Goal: Task Accomplishment & Management: Manage account settings

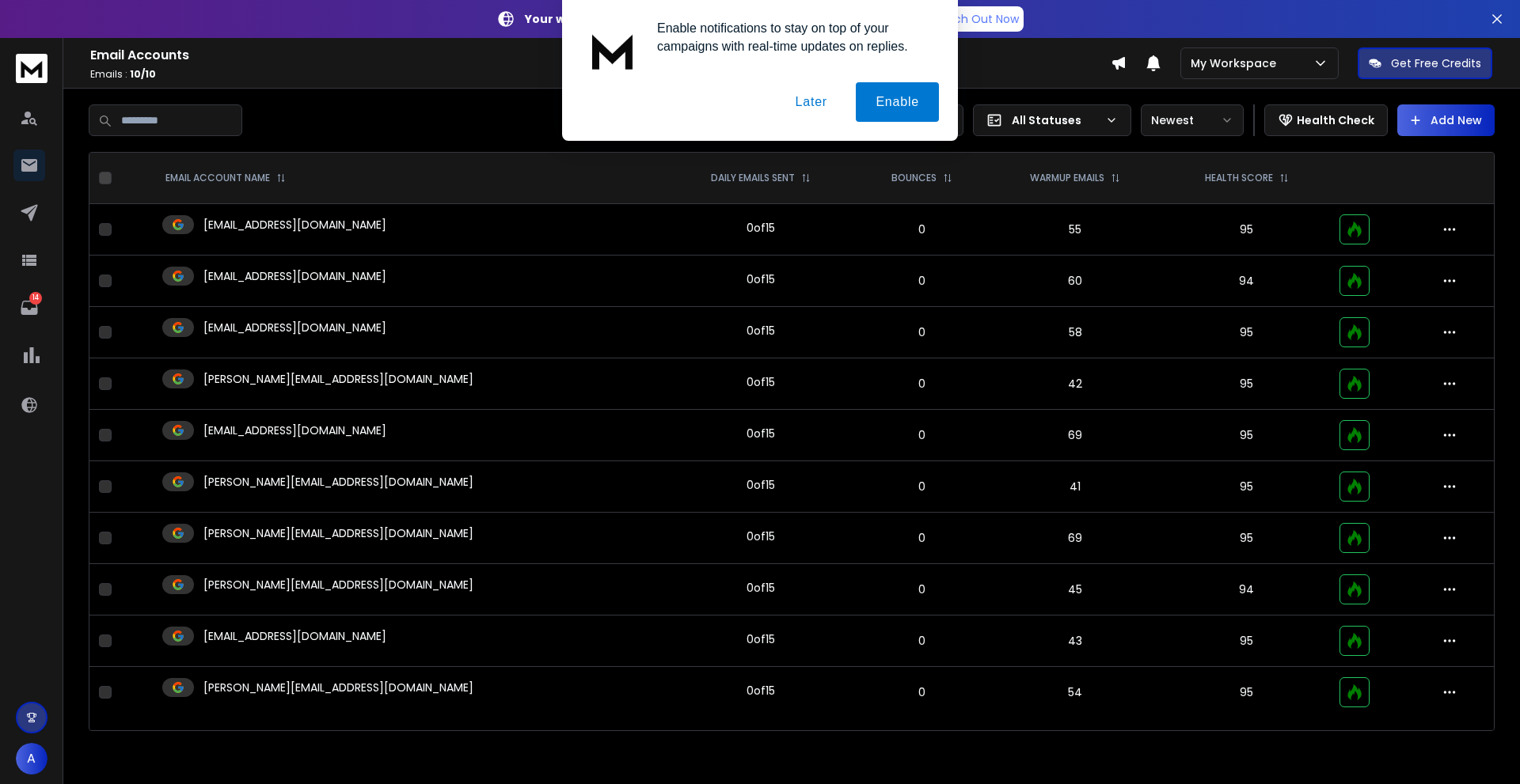
click at [823, 108] on button "Later" at bounding box center [810, 102] width 71 height 39
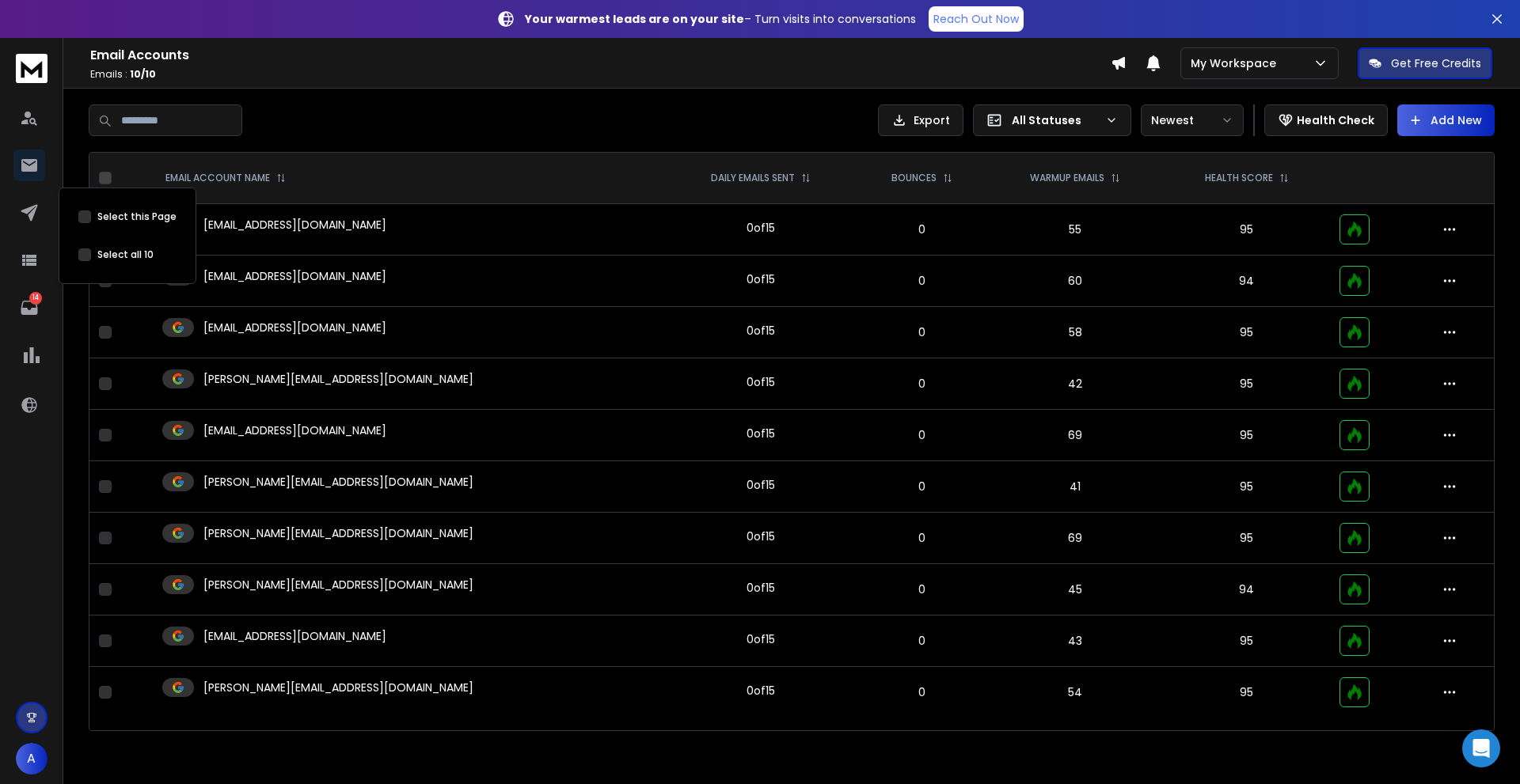
click at [111, 181] on button "Select this Page" at bounding box center [105, 178] width 13 height 13
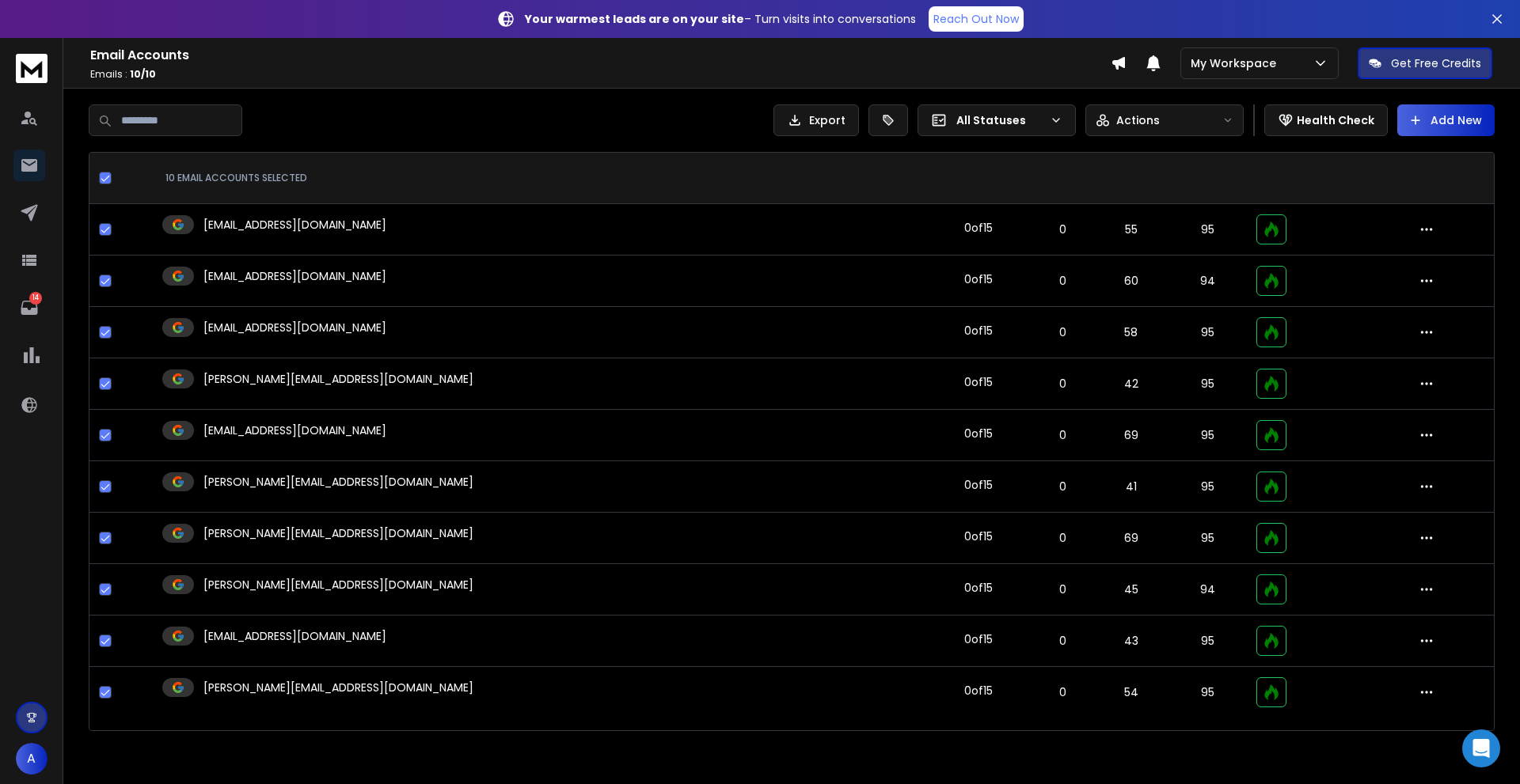
click at [1402, 218] on button at bounding box center [1426, 229] width 116 height 27
click at [1286, 212] on td at bounding box center [1302, 230] width 112 height 51
click at [104, 182] on button "Select this Page" at bounding box center [105, 178] width 13 height 13
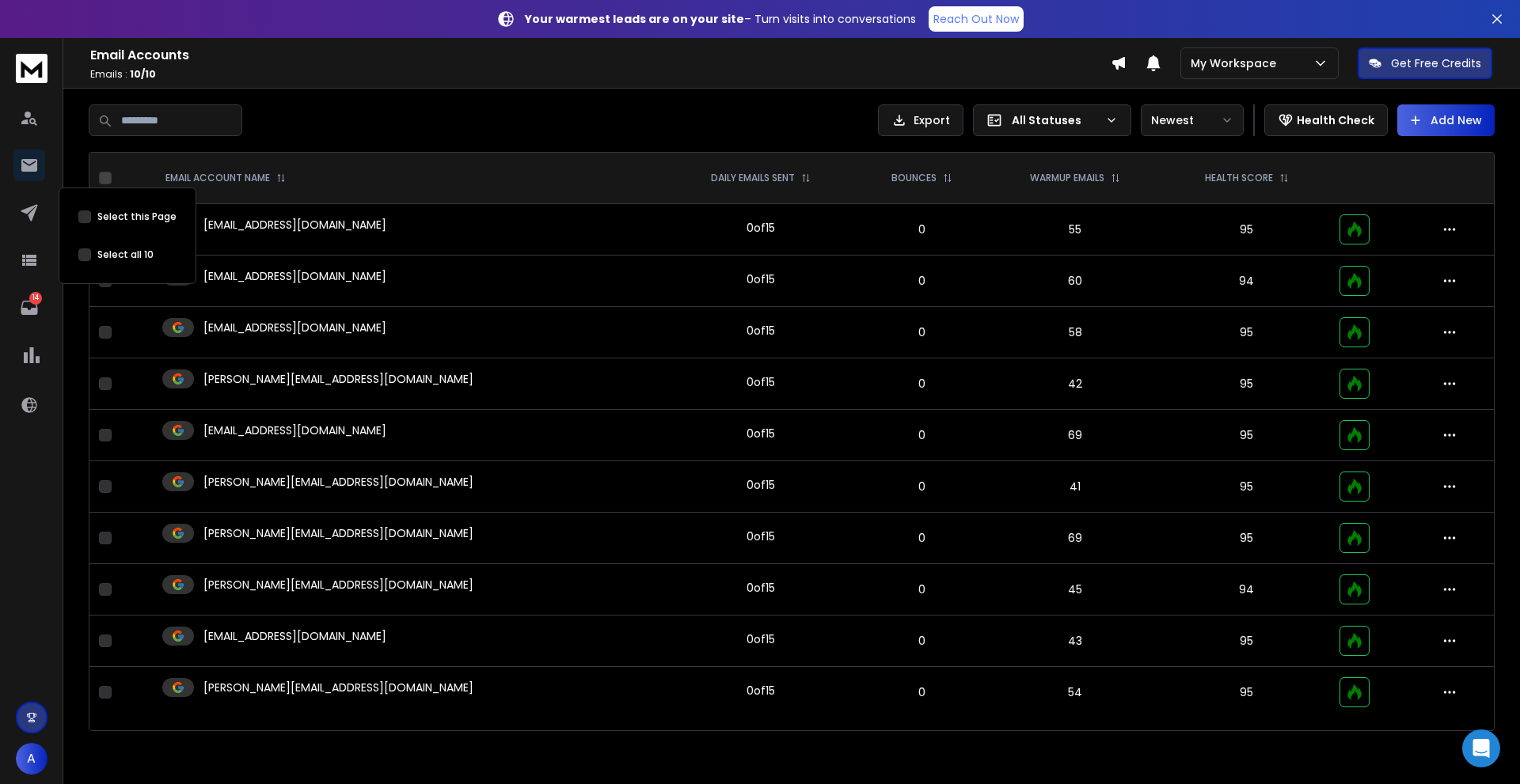
click at [109, 175] on button "Select this Page" at bounding box center [105, 178] width 13 height 13
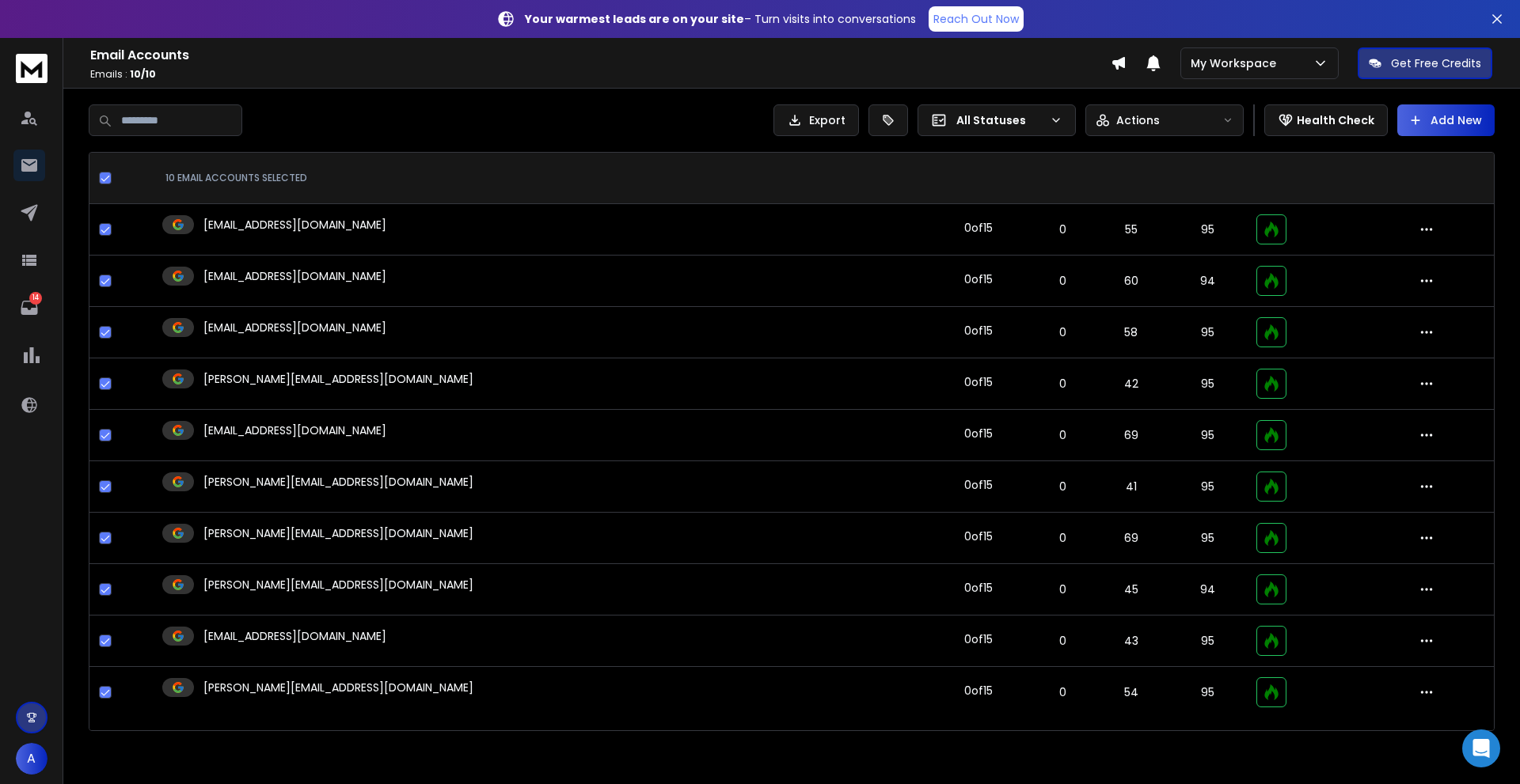
click at [1419, 228] on icon at bounding box center [1426, 229] width 14 height 14
click at [1407, 338] on div "Delete Account" at bounding box center [1416, 338] width 125 height 25
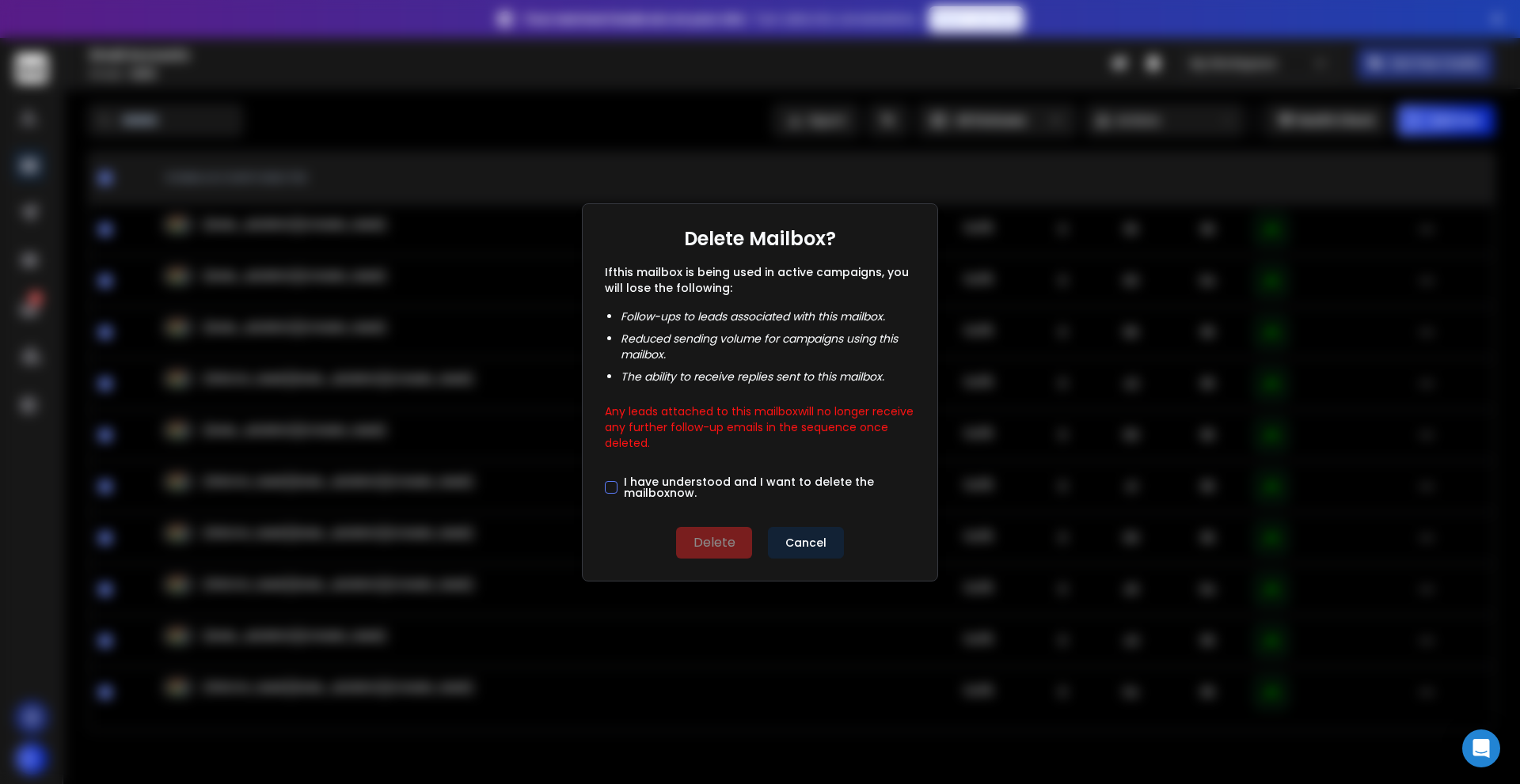
click at [630, 483] on label "I have understood and I want to delete the mailbox now." at bounding box center [769, 486] width 292 height 22
click at [617, 483] on button "I have understood and I want to delete the mailbox now." at bounding box center [611, 487] width 13 height 13
click at [697, 537] on button "Delete" at bounding box center [713, 543] width 76 height 31
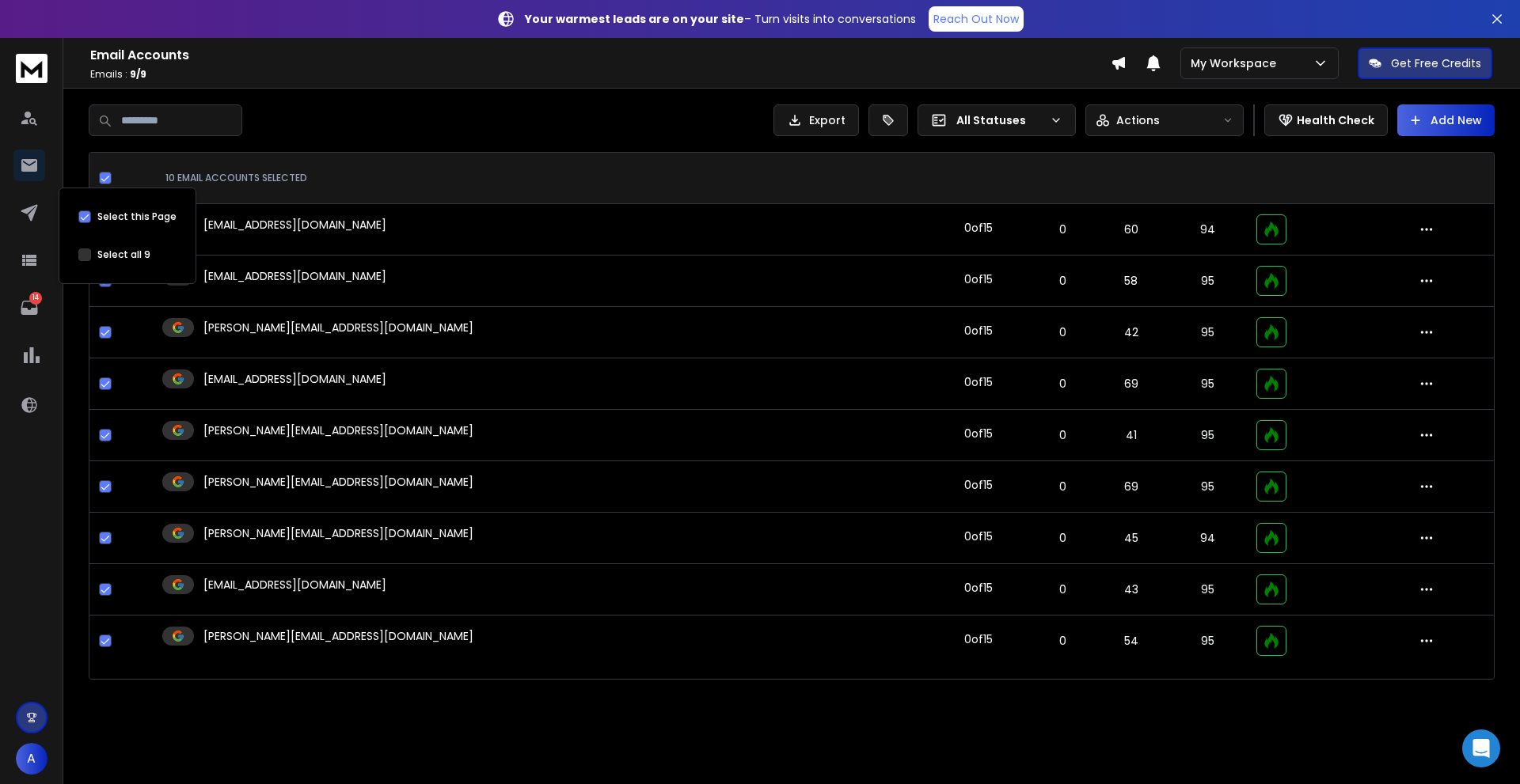
click at [91, 259] on div "Select all 9" at bounding box center [127, 254] width 98 height 13
click at [87, 256] on button "Select this Page" at bounding box center [84, 254] width 13 height 13
click at [1419, 228] on icon at bounding box center [1426, 229] width 14 height 14
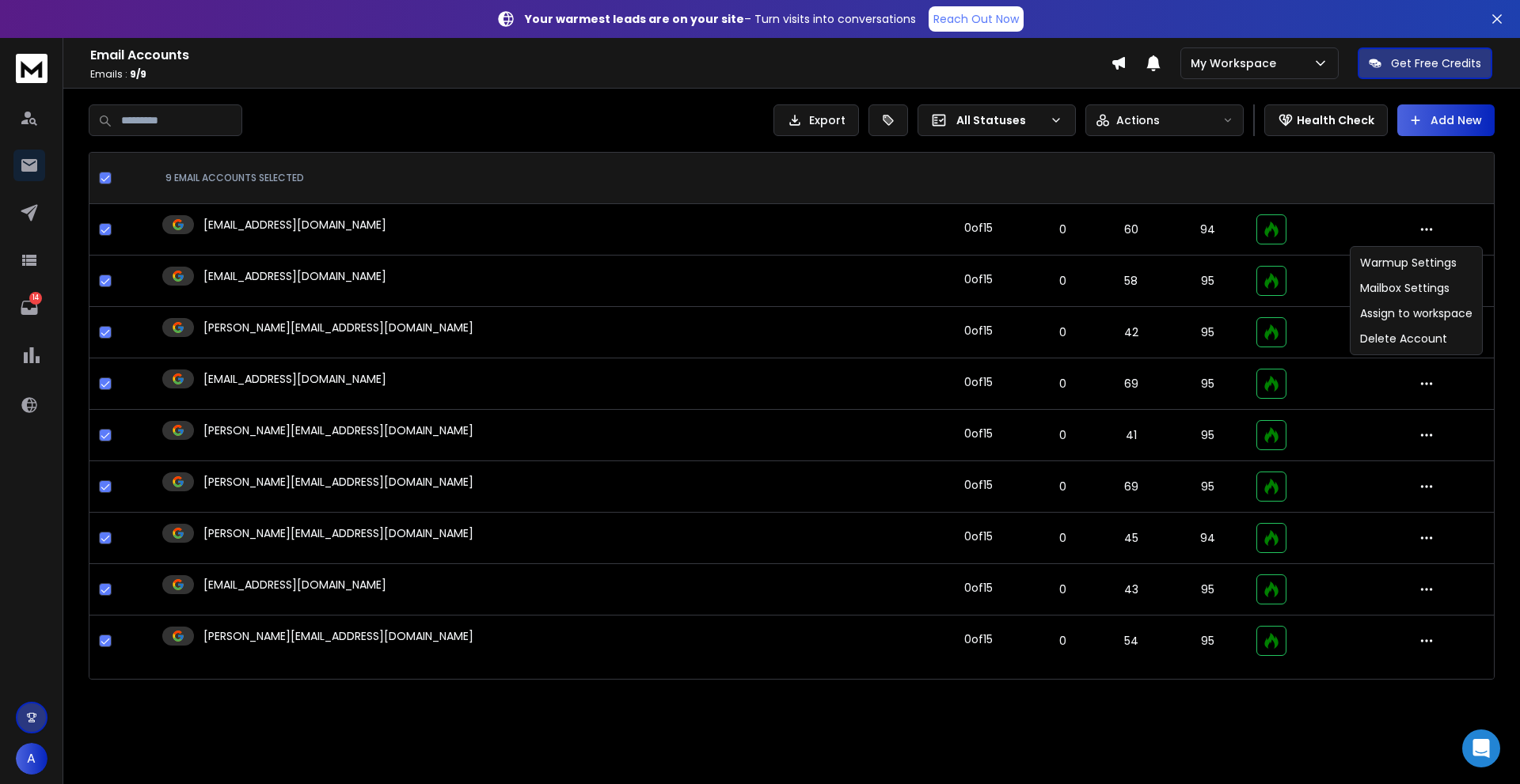
click at [1419, 227] on icon at bounding box center [1426, 229] width 14 height 14
click at [999, 134] on div "All Statuses" at bounding box center [997, 120] width 158 height 31
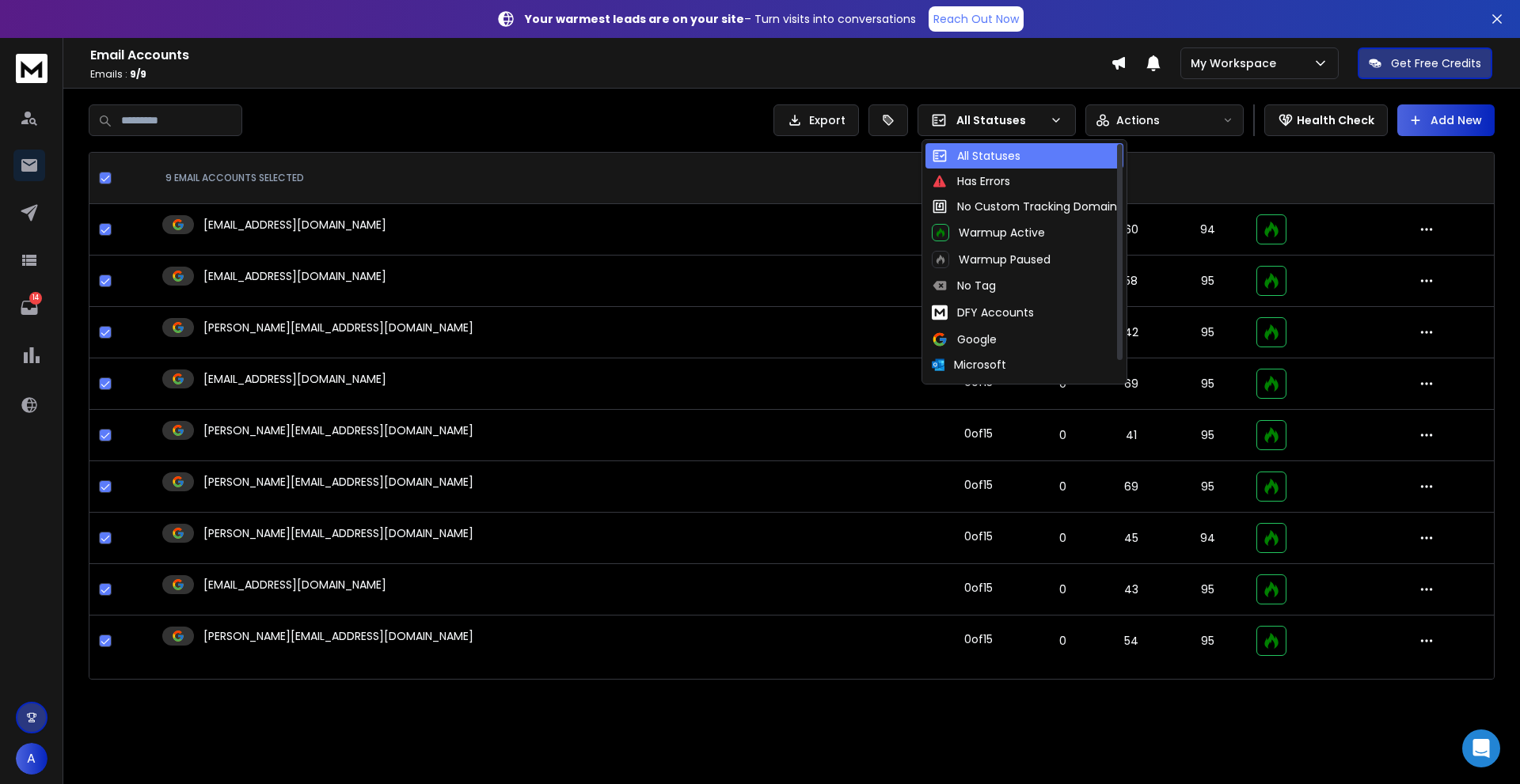
click at [1017, 109] on div "All Statuses" at bounding box center [997, 120] width 158 height 31
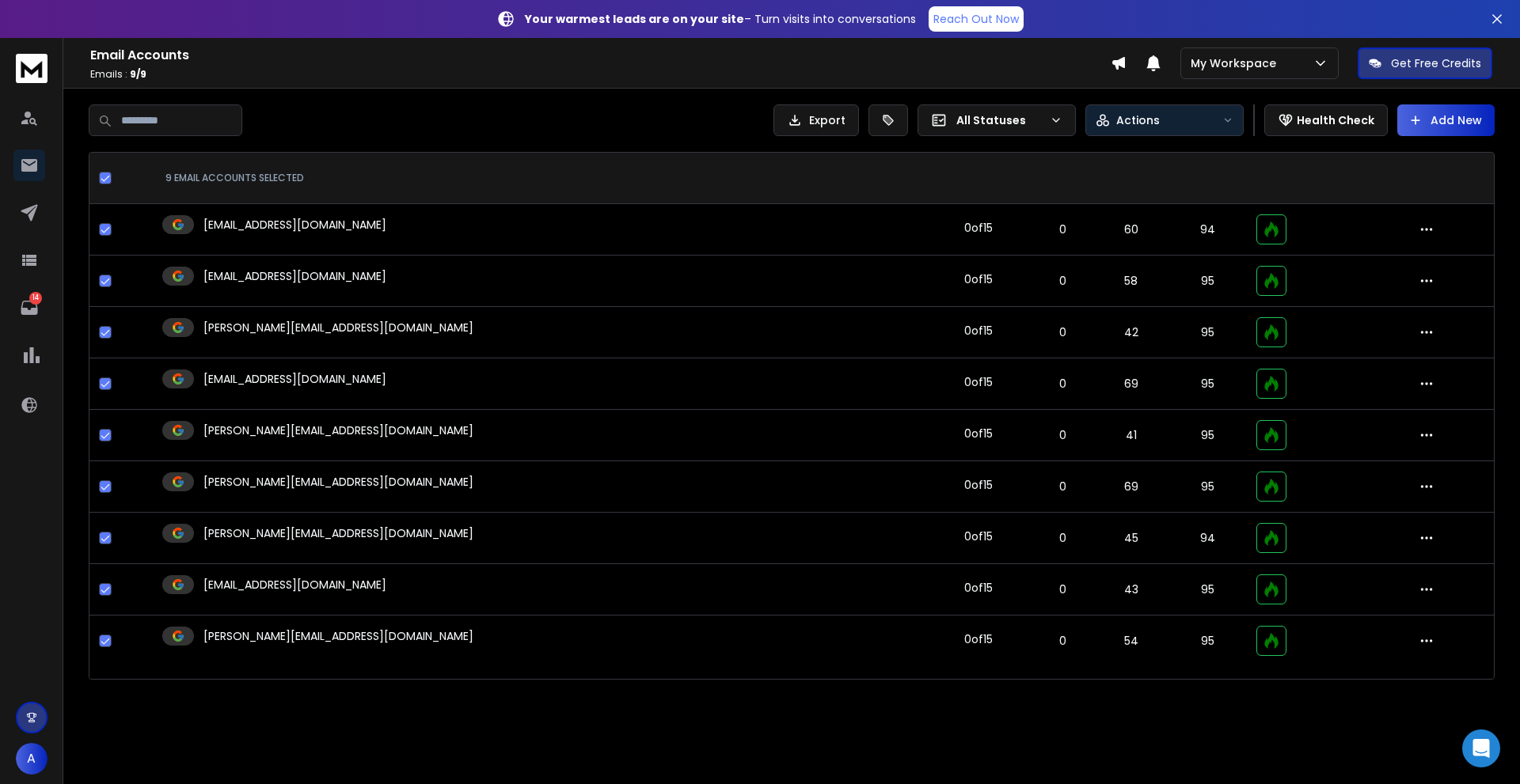
click at [1195, 127] on div "Actions" at bounding box center [1155, 120] width 120 height 16
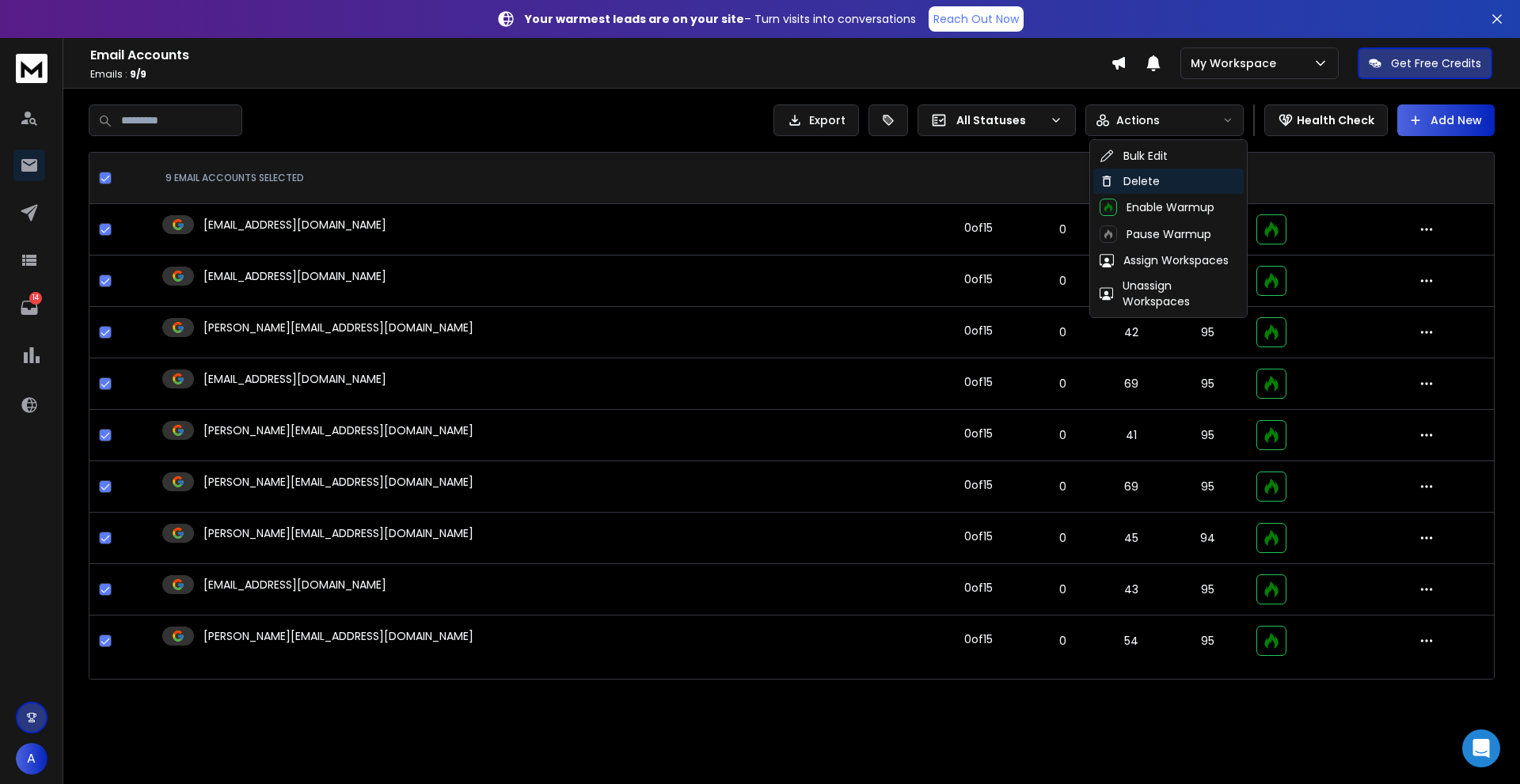
click at [1194, 179] on div "Delete" at bounding box center [1168, 181] width 151 height 25
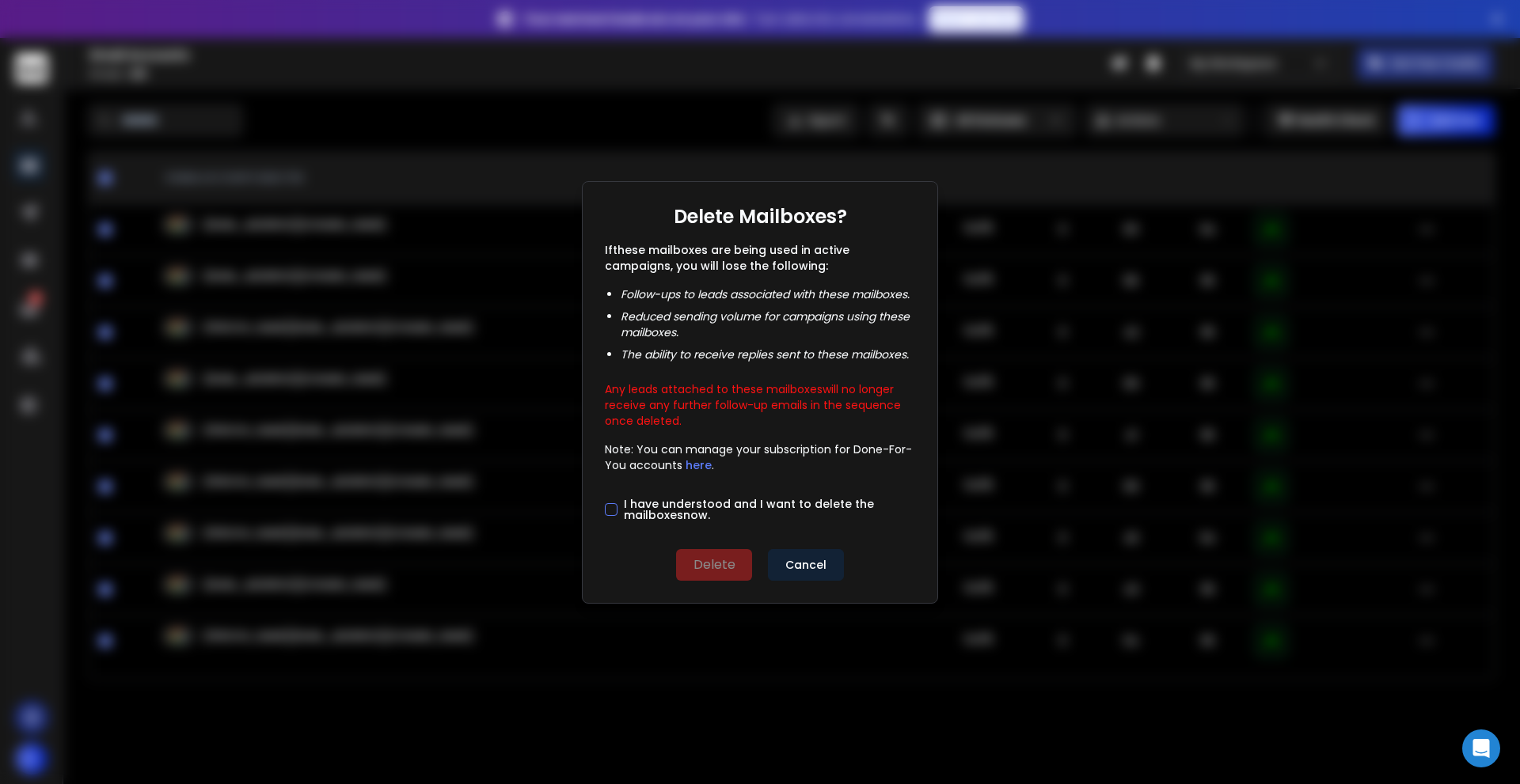
click at [694, 518] on label "I have understood and I want to delete the mailbox es now." at bounding box center [769, 509] width 292 height 22
click at [617, 516] on button "I have understood and I want to delete the mailbox es now." at bounding box center [611, 509] width 13 height 13
click at [696, 556] on button "Delete" at bounding box center [713, 565] width 76 height 31
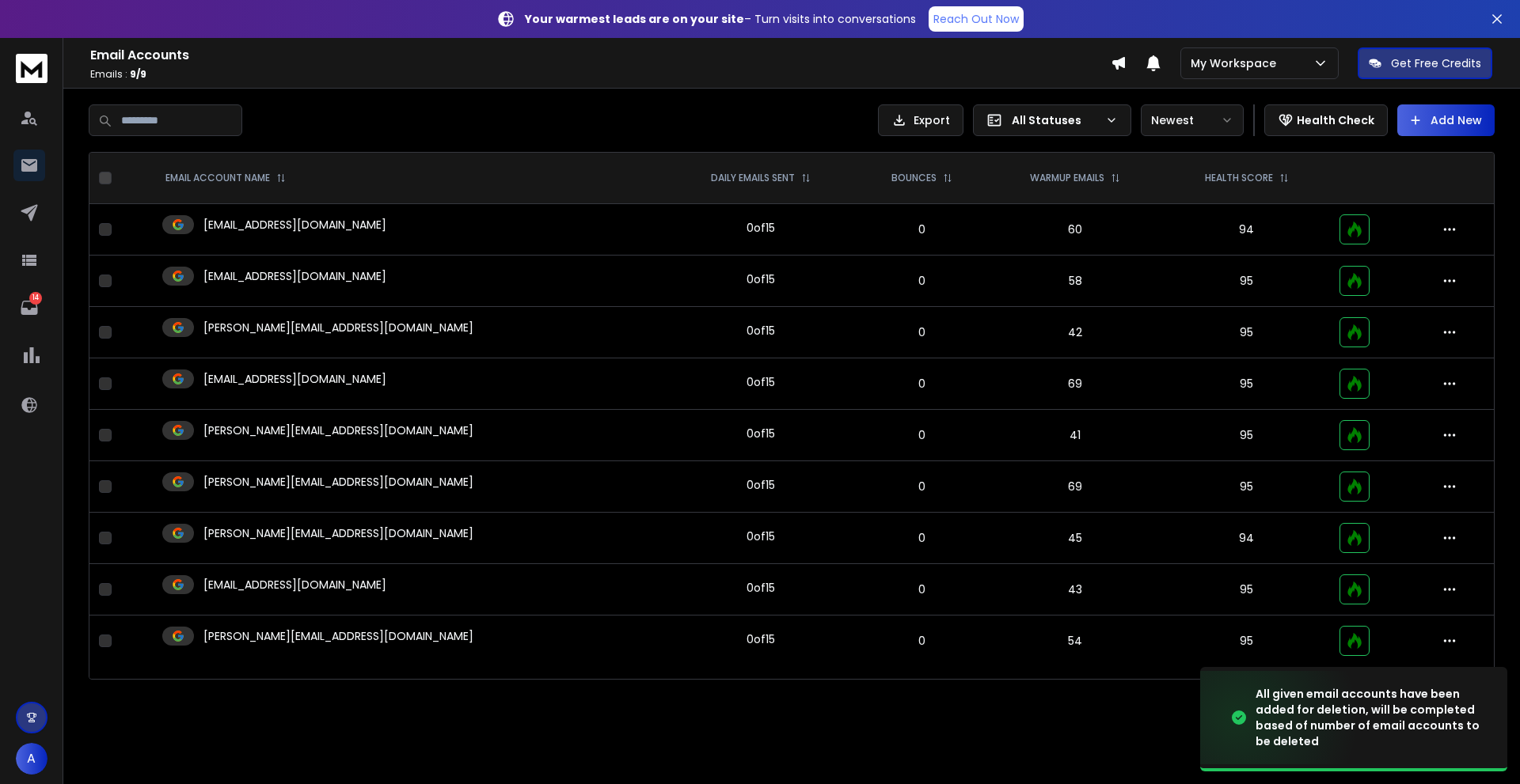
click at [103, 231] on button "button" at bounding box center [105, 229] width 13 height 13
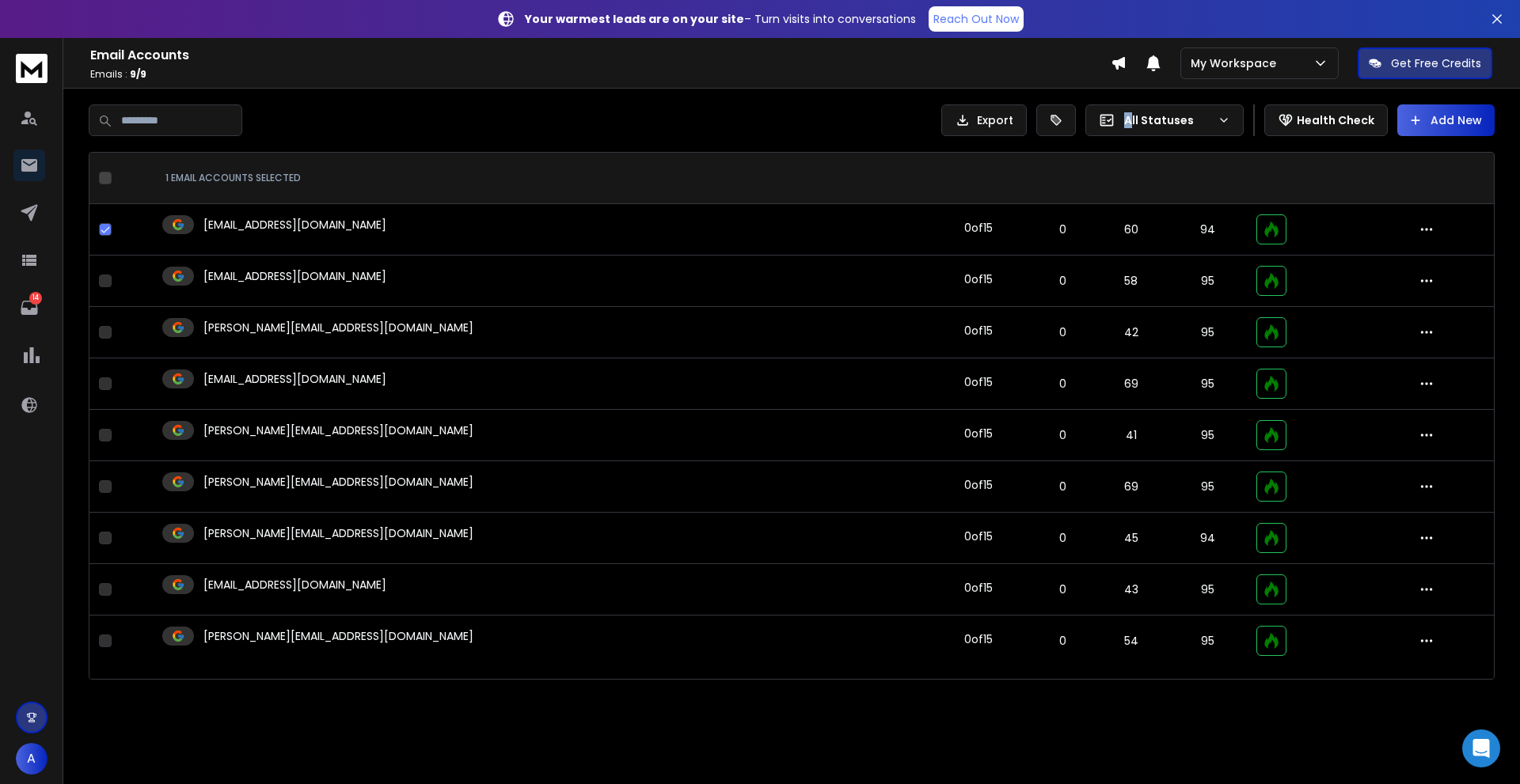
click at [1133, 119] on p "All Statuses" at bounding box center [1167, 120] width 87 height 16
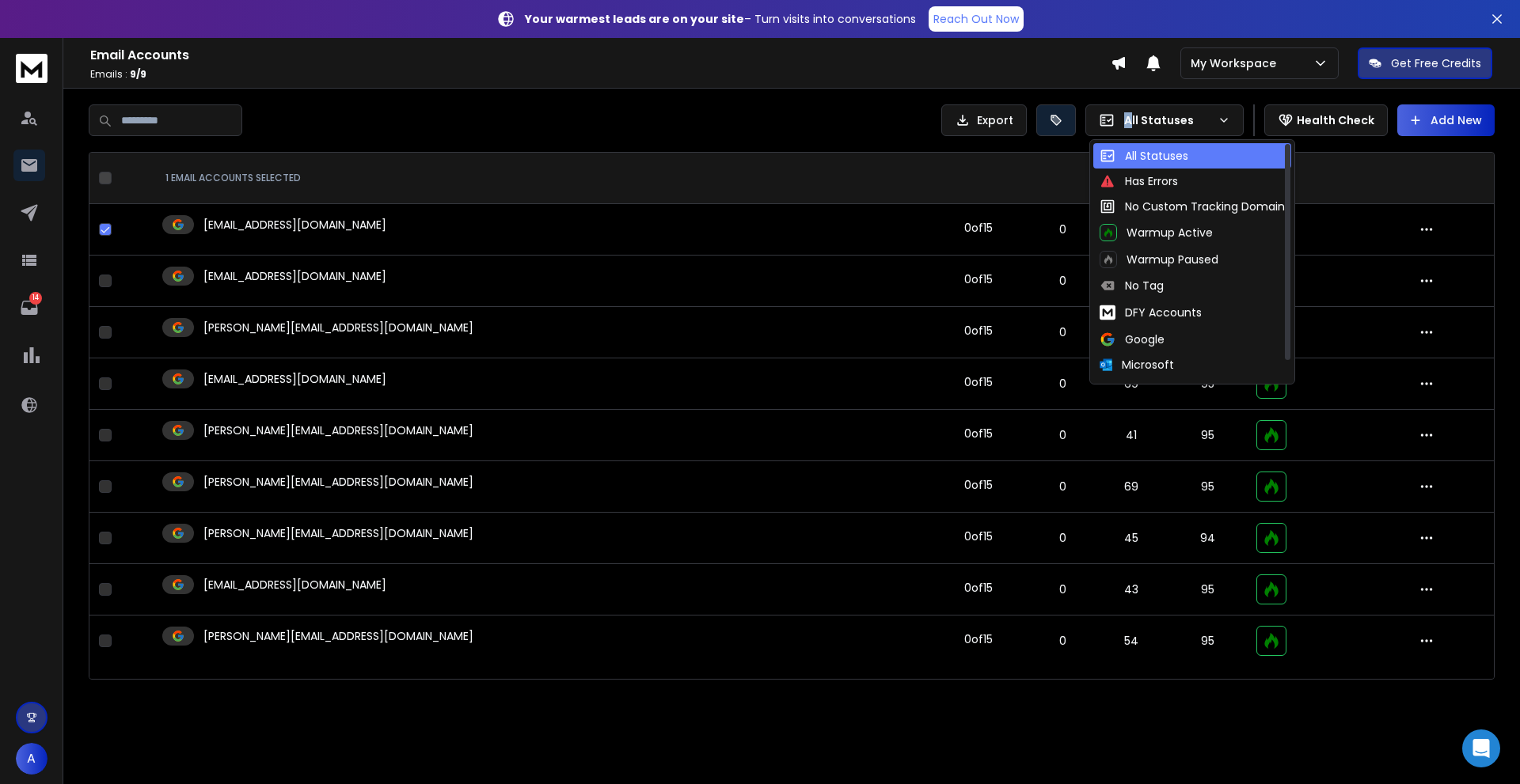
click at [1049, 123] on button at bounding box center [1055, 120] width 39 height 31
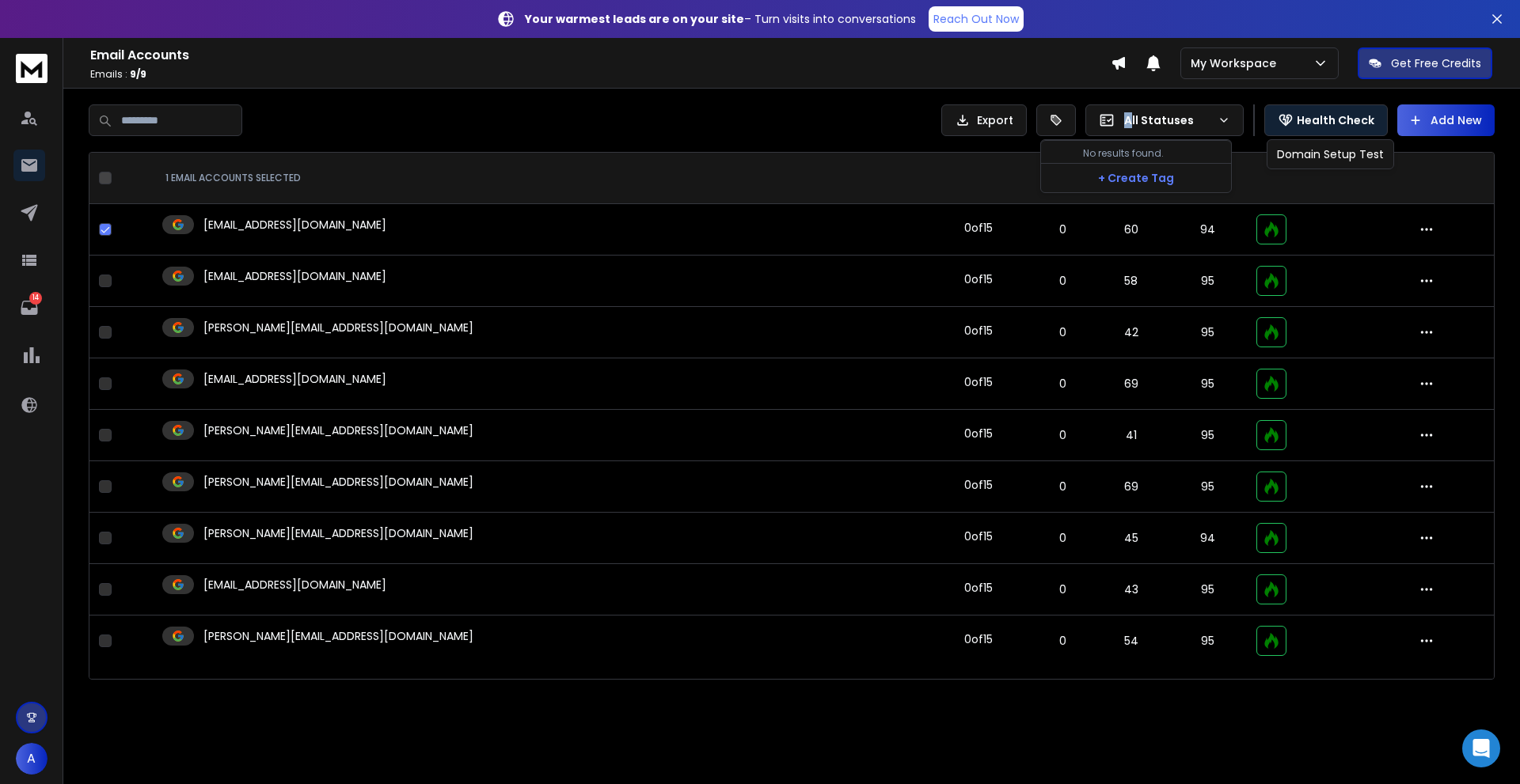
click at [1294, 119] on icon at bounding box center [1285, 120] width 16 height 16
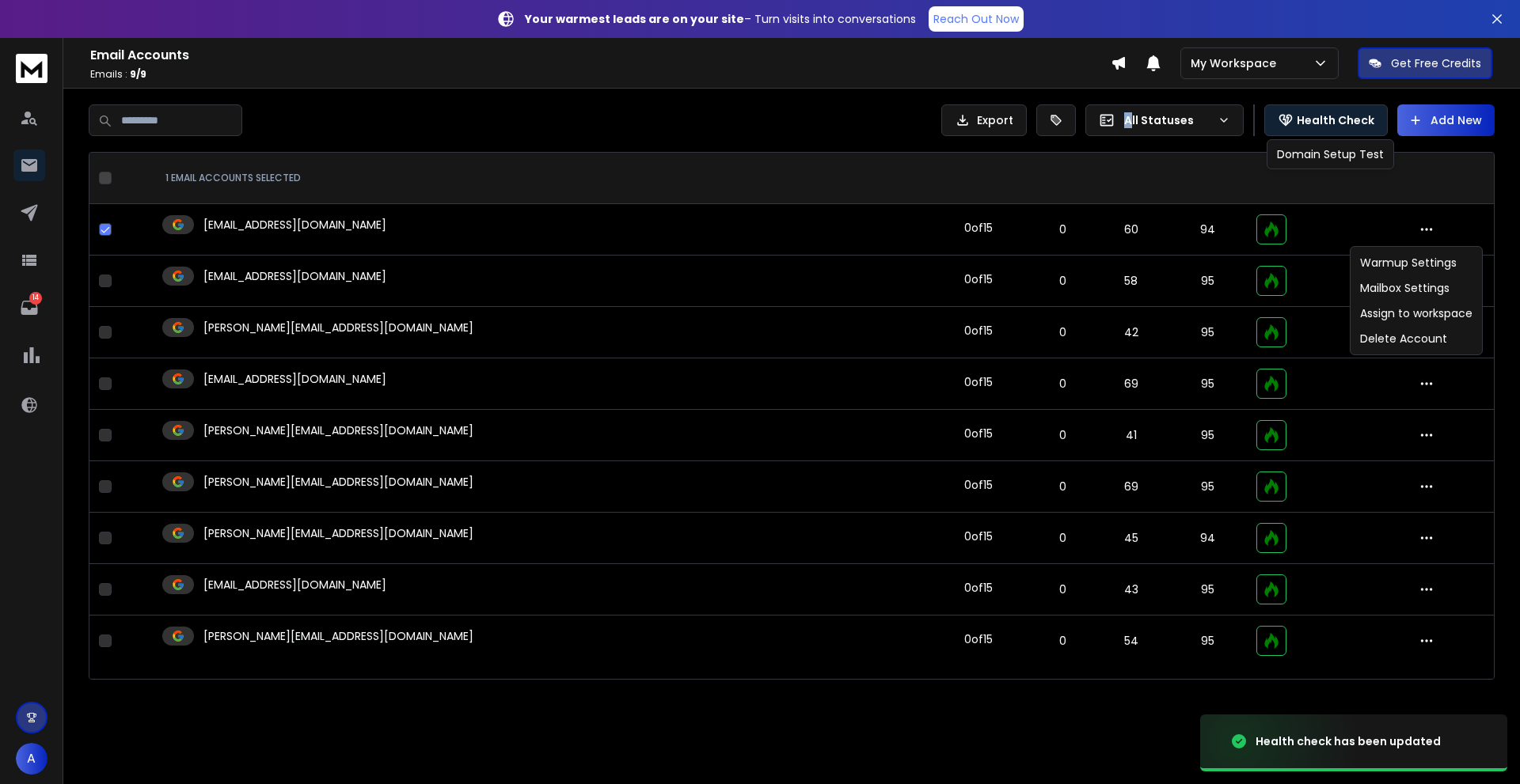
click at [1419, 227] on icon at bounding box center [1426, 229] width 14 height 14
click at [1397, 338] on div "Delete Account" at bounding box center [1416, 338] width 125 height 25
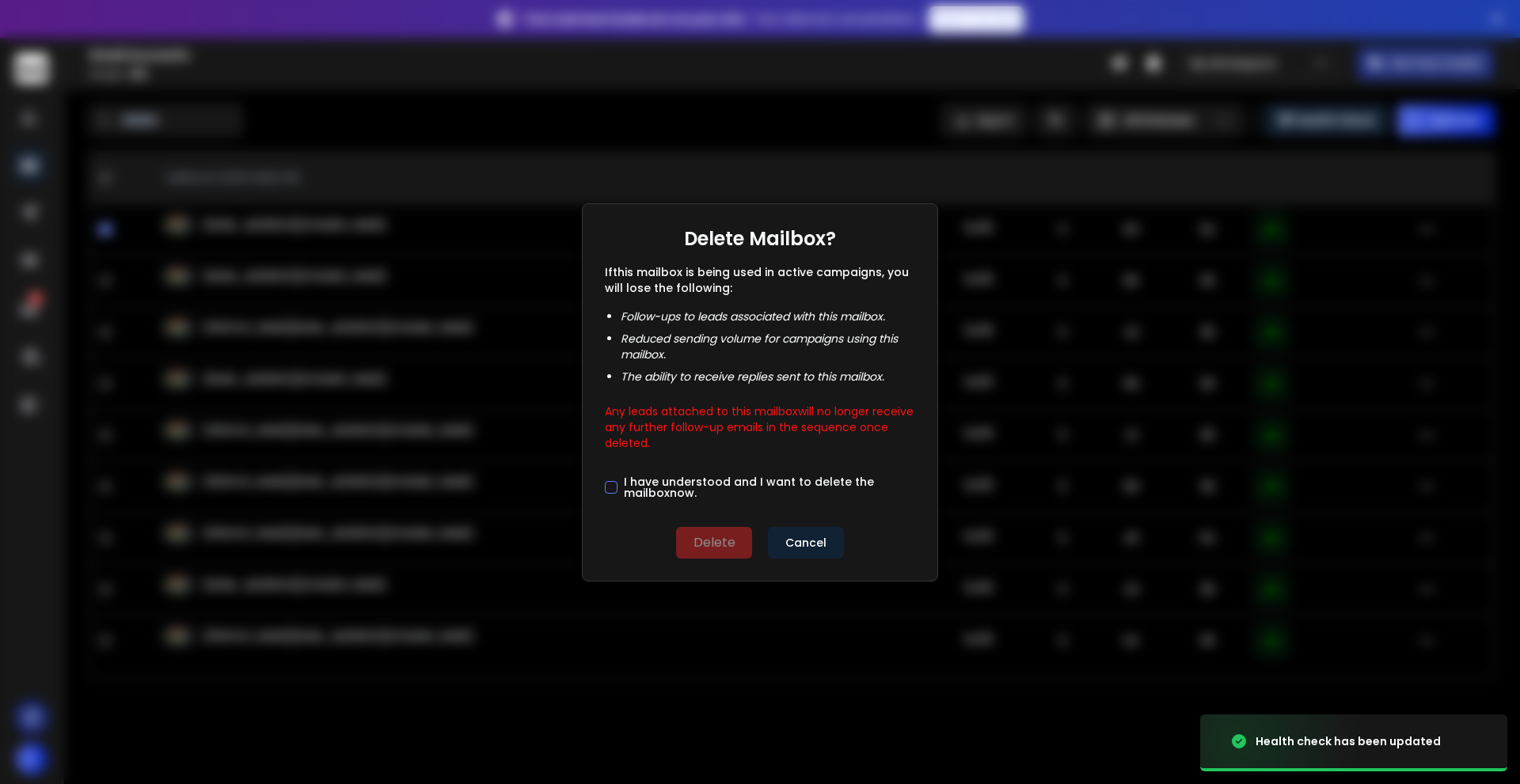
click at [699, 491] on label "I have understood and I want to delete the mailbox now." at bounding box center [769, 486] width 292 height 22
click at [617, 491] on button "I have understood and I want to delete the mailbox now." at bounding box center [611, 487] width 13 height 13
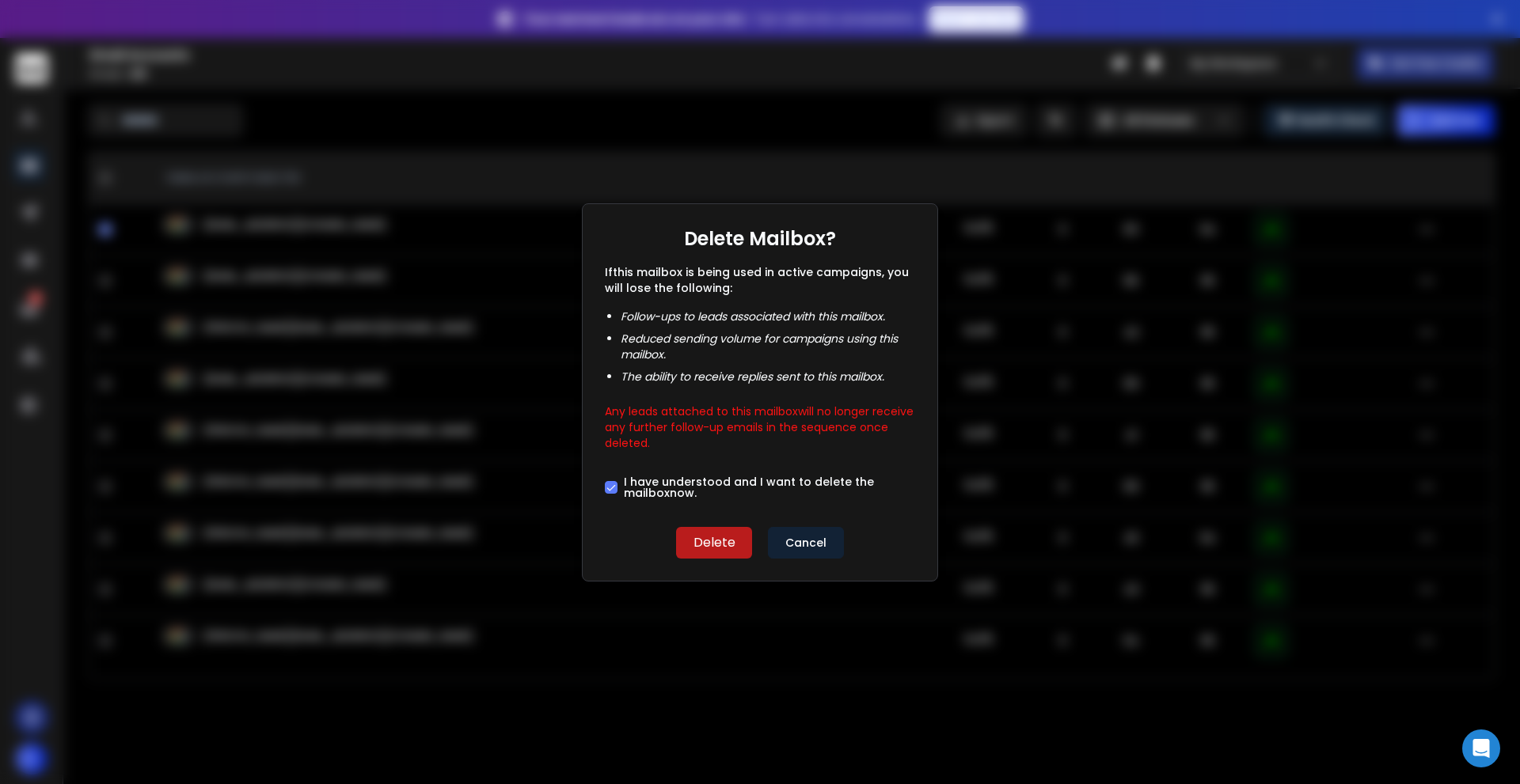
click at [699, 541] on button "Delete" at bounding box center [713, 543] width 76 height 31
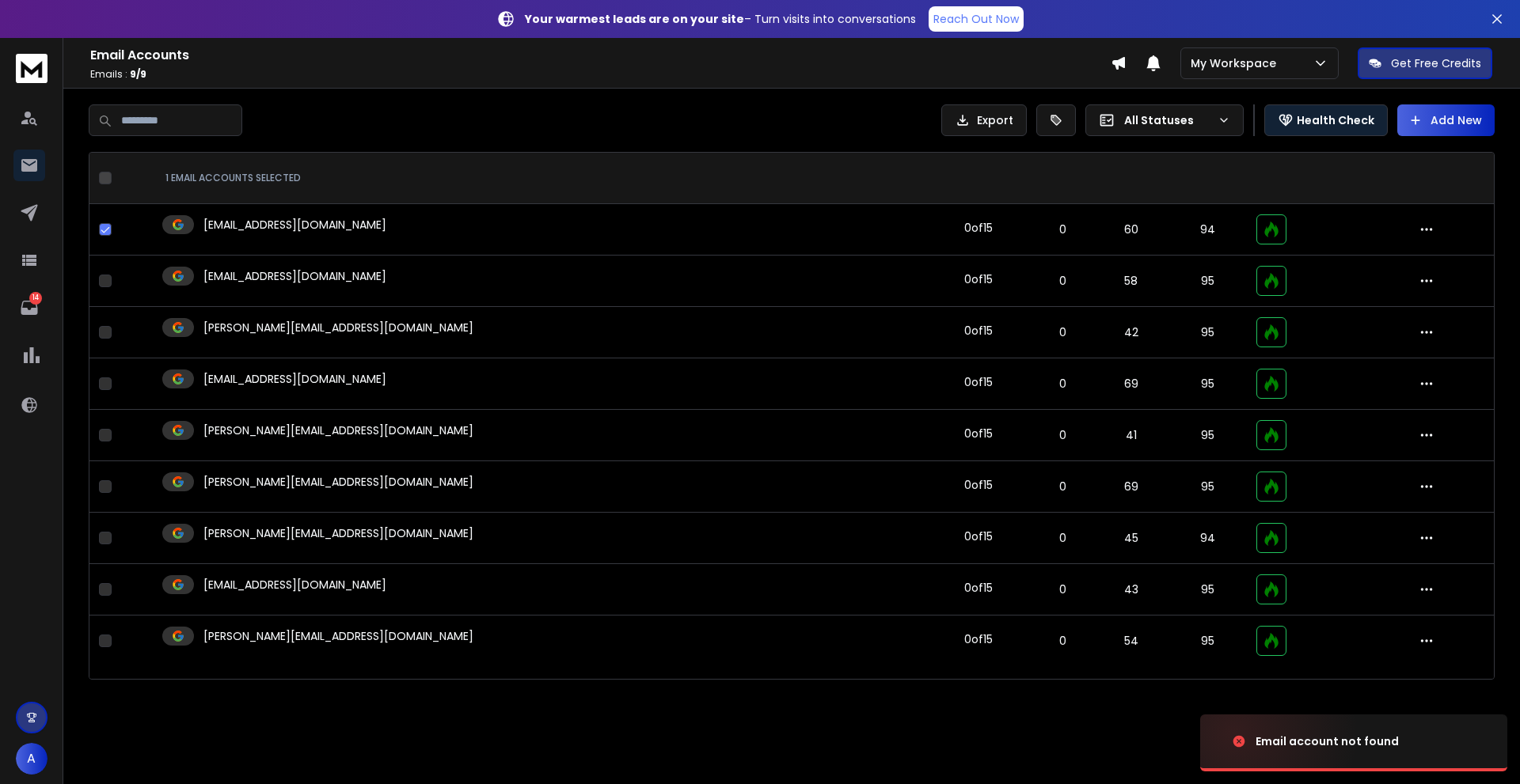
click at [1419, 225] on icon at bounding box center [1426, 229] width 14 height 14
click at [1396, 344] on div "Delete Account" at bounding box center [1416, 338] width 125 height 25
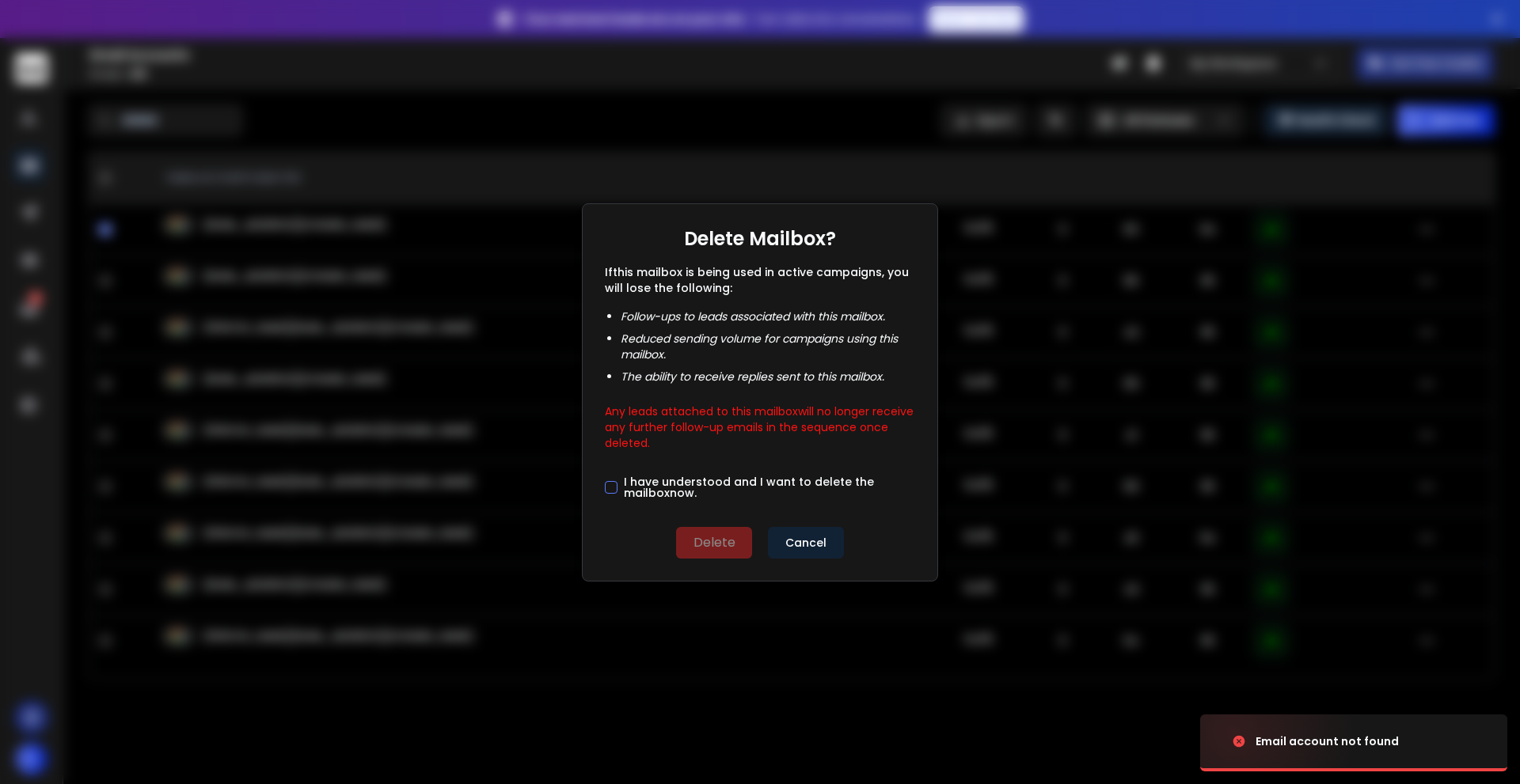
click at [702, 487] on label "I have understood and I want to delete the mailbox now." at bounding box center [769, 486] width 292 height 22
click at [617, 487] on button "I have understood and I want to delete the mailbox now." at bounding box center [611, 487] width 13 height 13
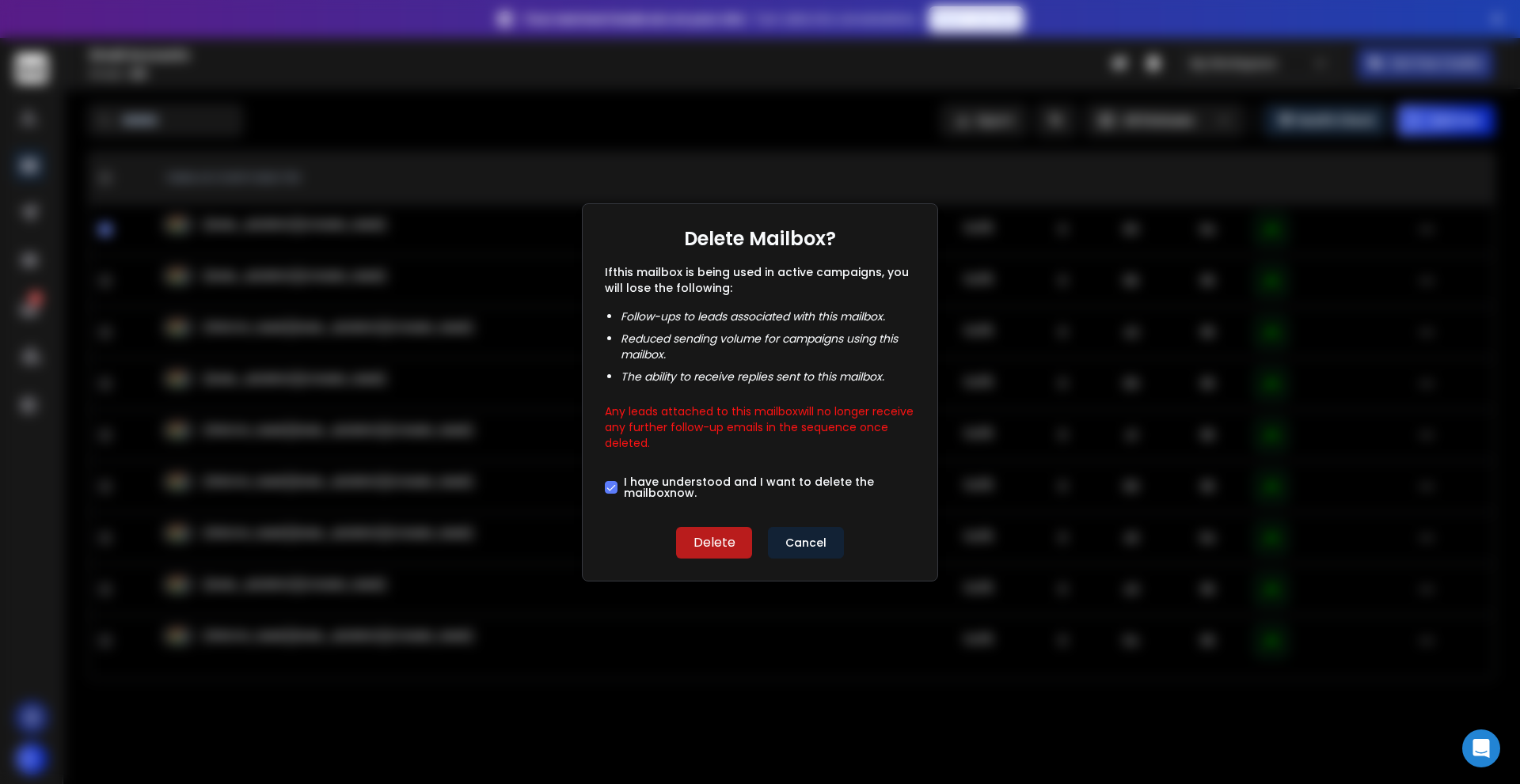
click at [706, 551] on button "Delete" at bounding box center [713, 543] width 76 height 31
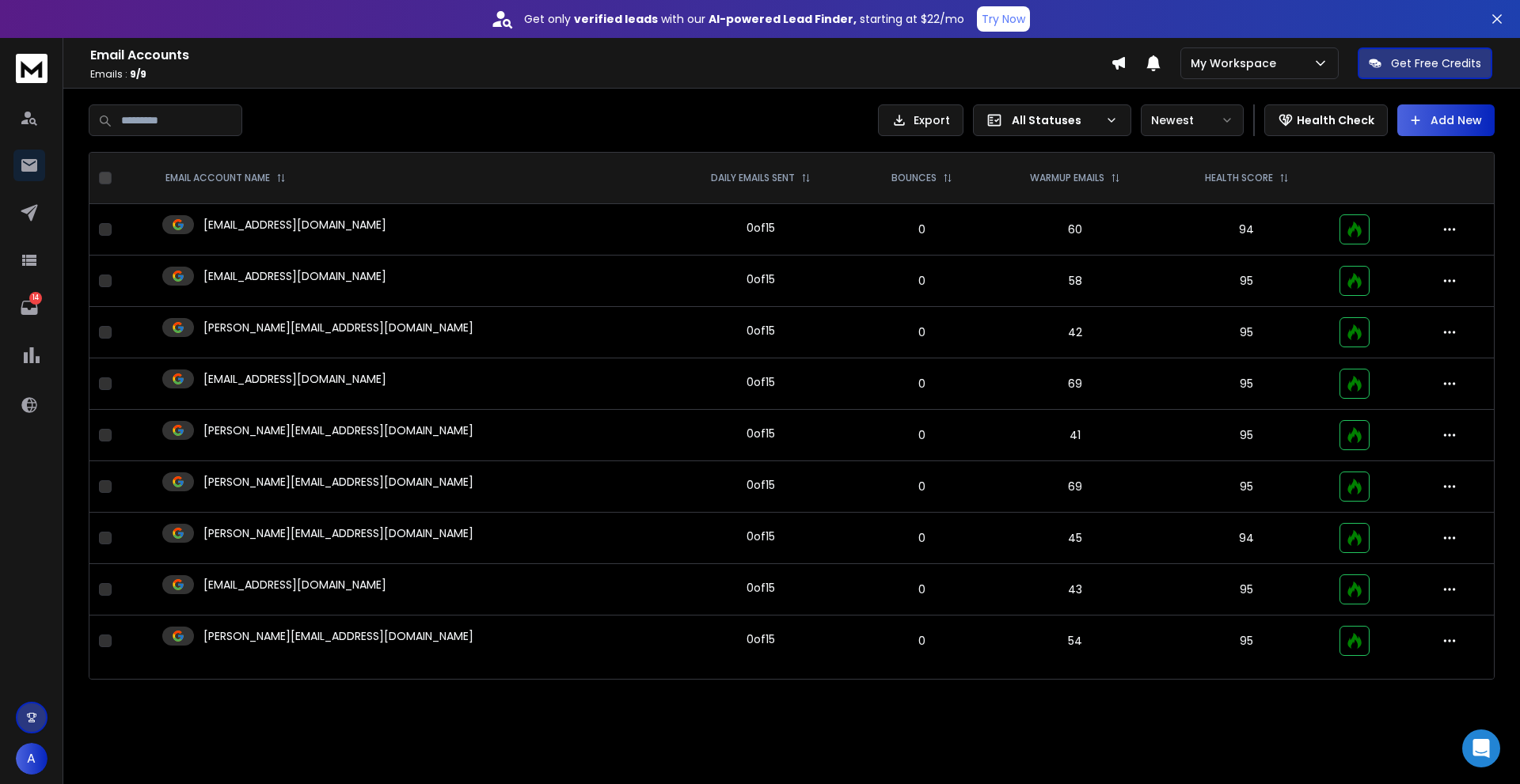
click at [108, 230] on button "button" at bounding box center [105, 229] width 13 height 13
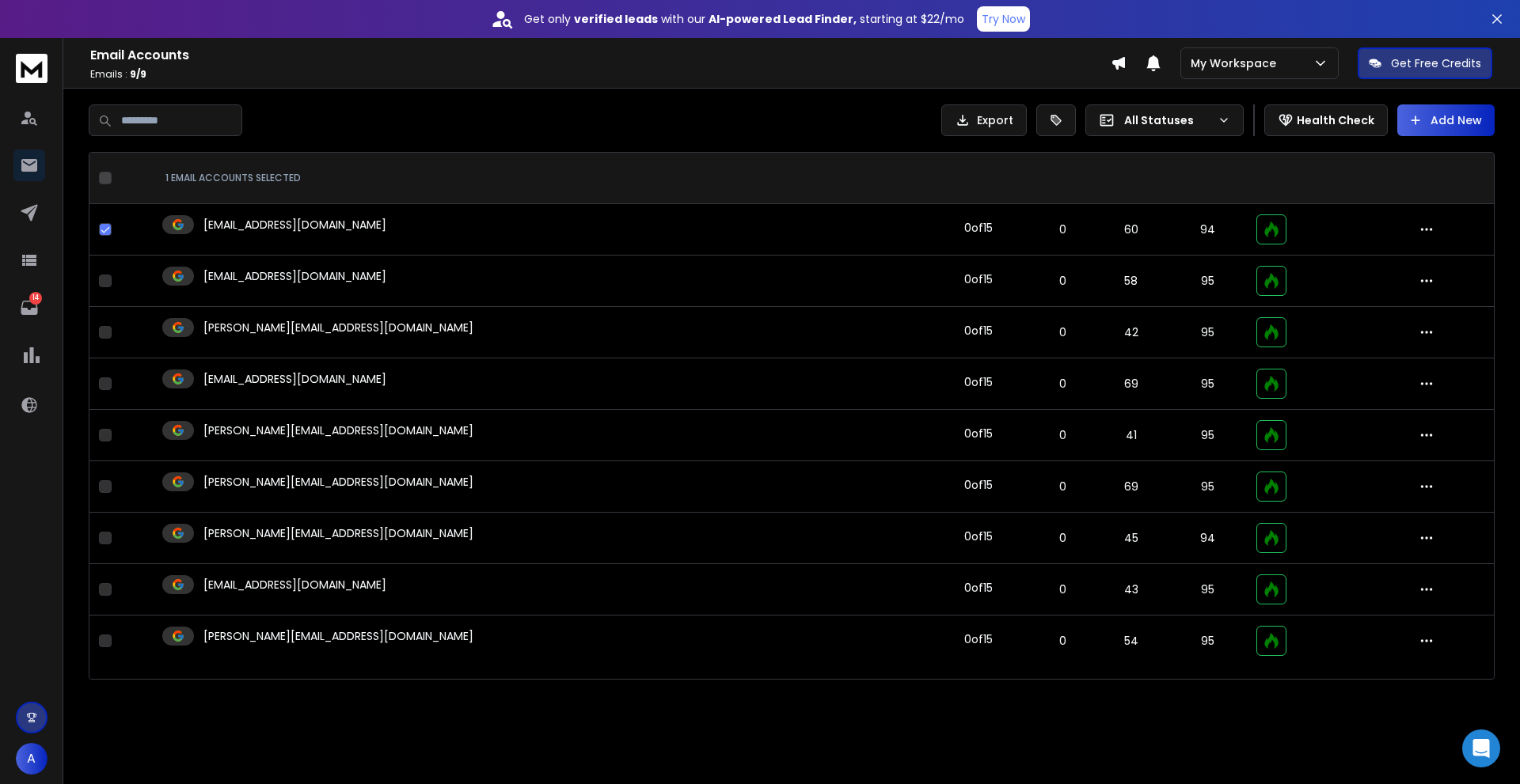
click at [107, 277] on button "button" at bounding box center [105, 280] width 13 height 13
click at [107, 339] on td at bounding box center [121, 332] width 64 height 51
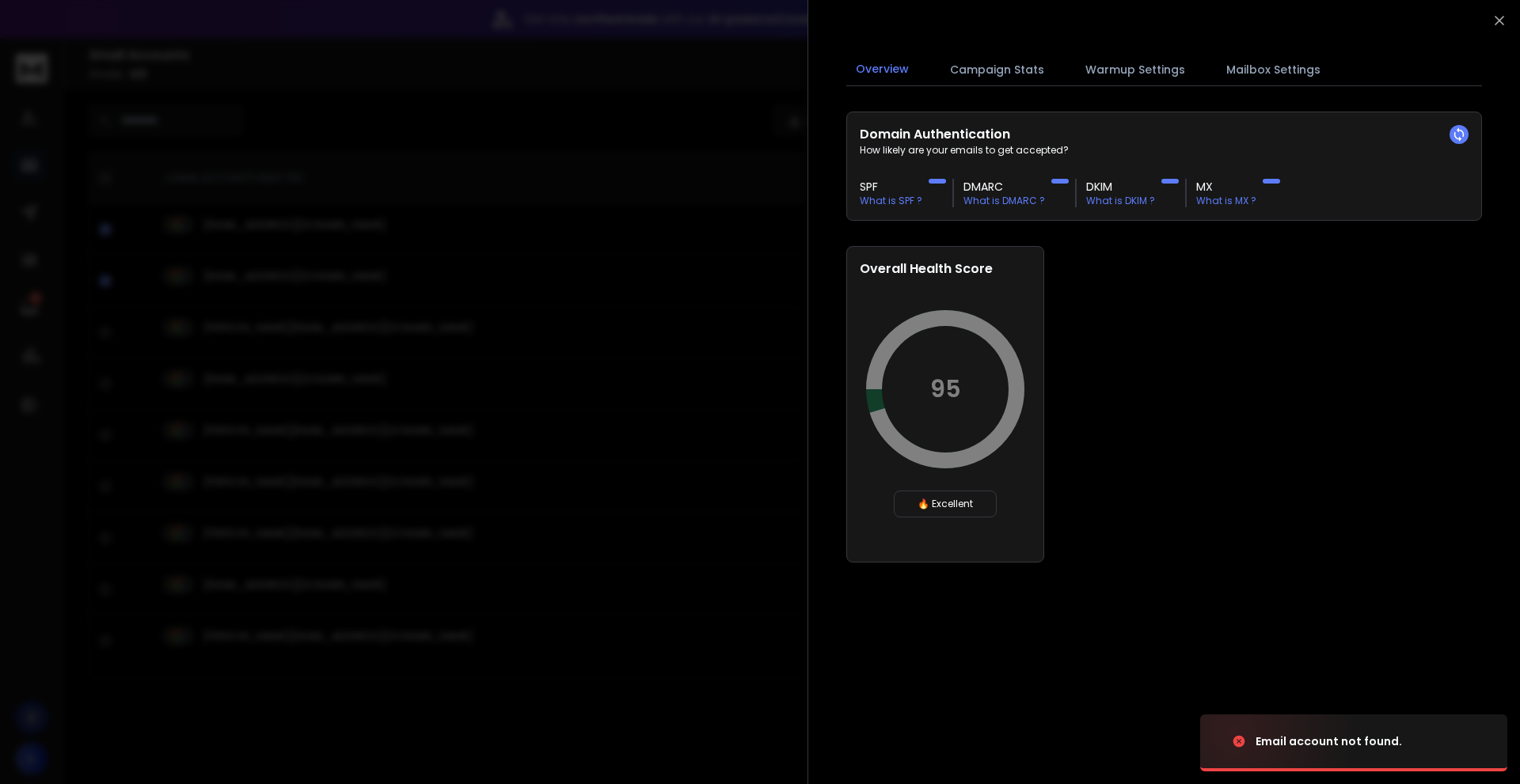
click at [397, 278] on div at bounding box center [760, 392] width 1520 height 784
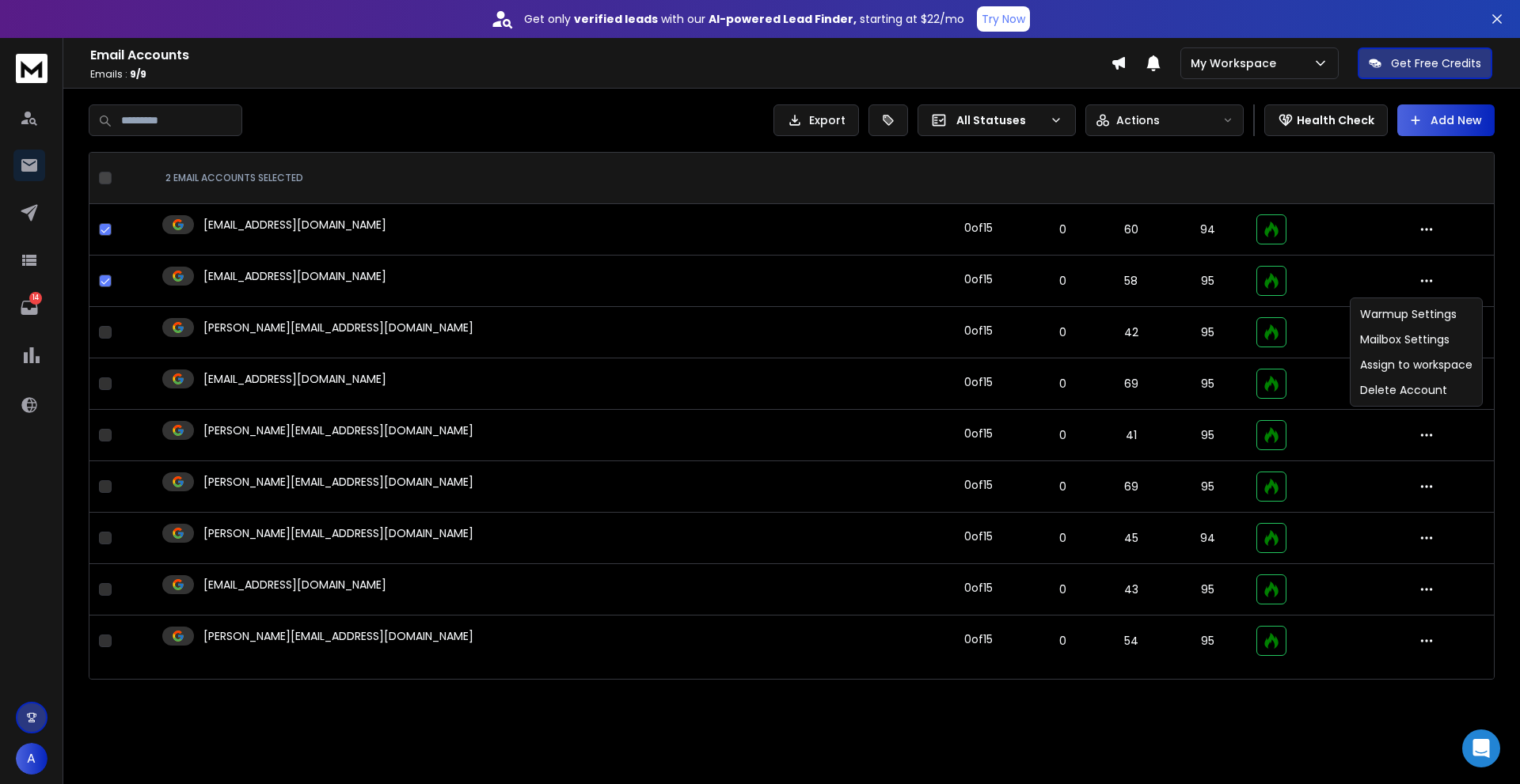
click at [1419, 280] on icon at bounding box center [1426, 281] width 14 height 14
click at [1391, 396] on div "Delete Account" at bounding box center [1416, 390] width 125 height 25
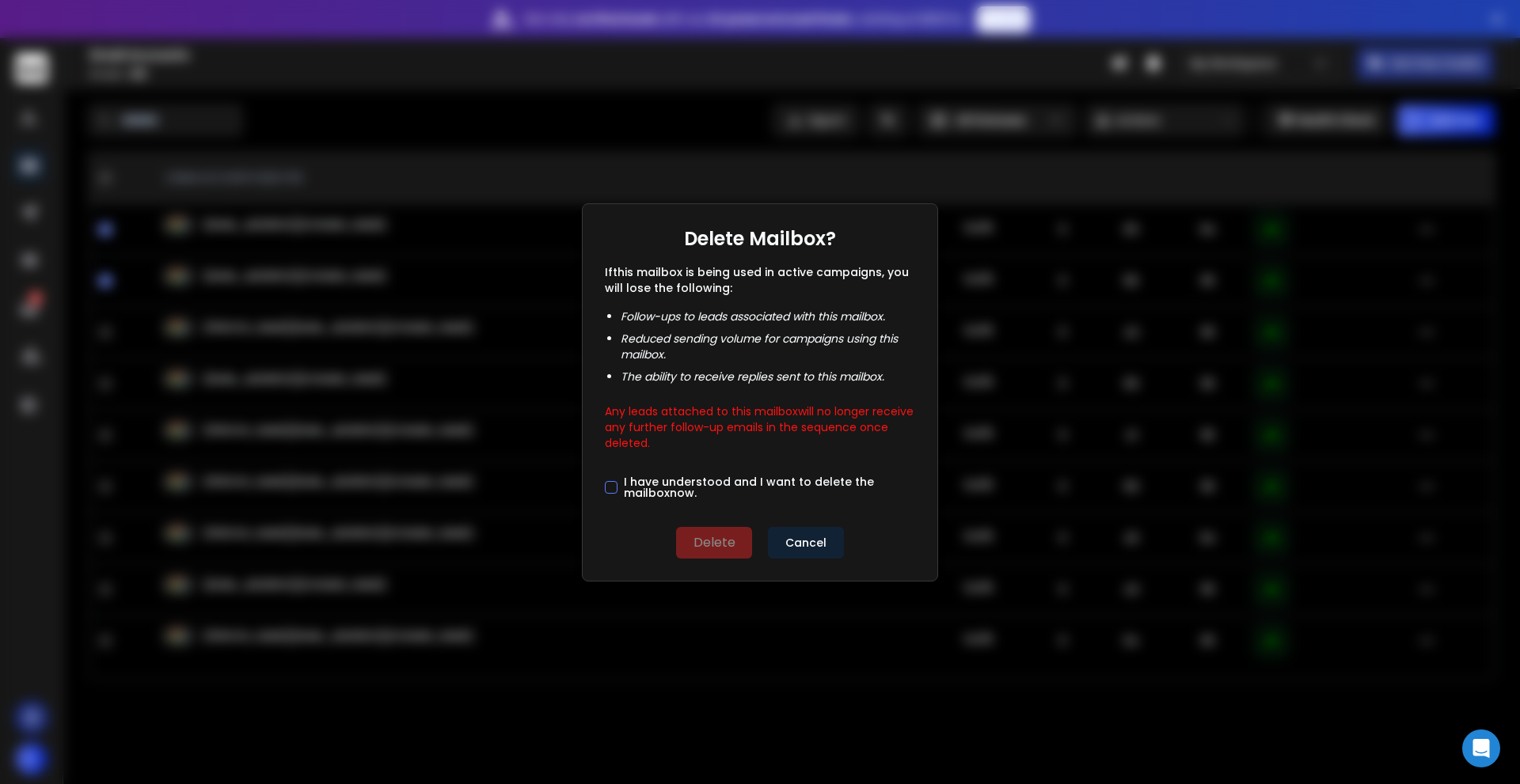
click at [694, 477] on label "I have understood and I want to delete the mailbox now." at bounding box center [769, 486] width 292 height 22
click at [617, 481] on button "I have understood and I want to delete the mailbox now." at bounding box center [611, 487] width 13 height 13
click at [716, 537] on button "Delete" at bounding box center [713, 543] width 76 height 31
